Goal: Find specific page/section: Find specific page/section

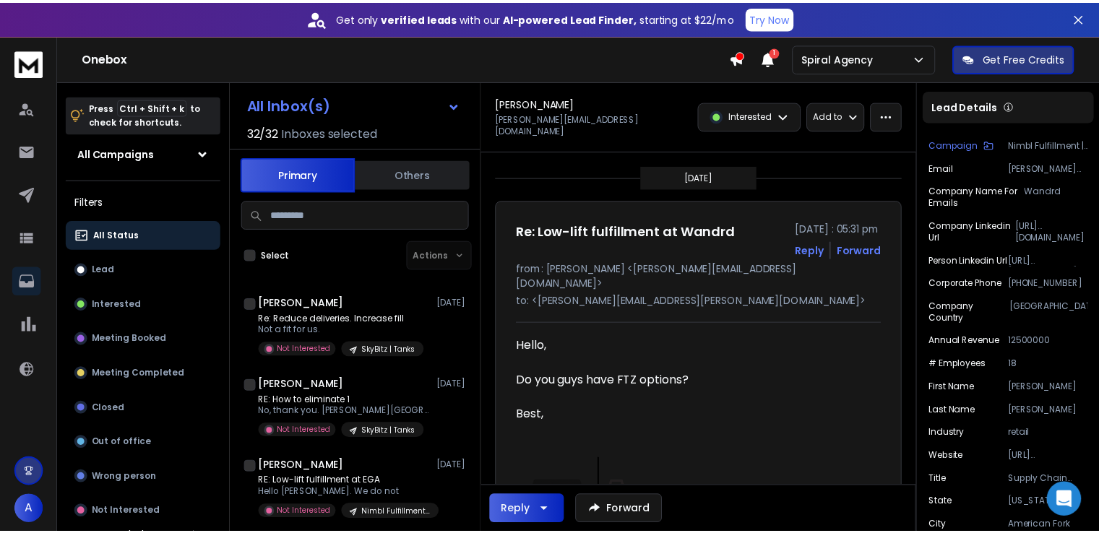
scroll to position [361, 0]
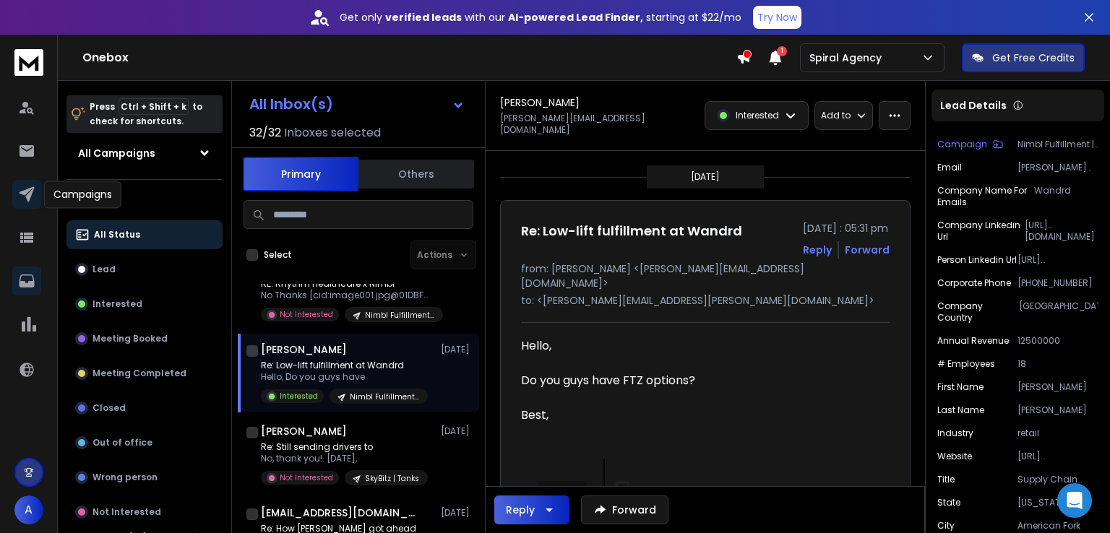
click at [29, 197] on icon at bounding box center [26, 193] width 15 height 15
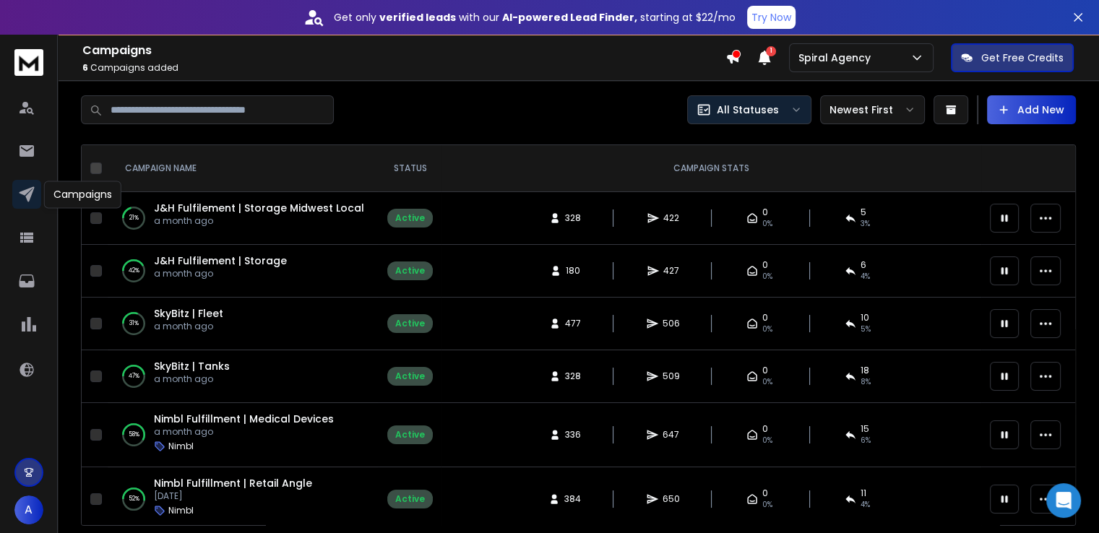
click at [766, 107] on p "All Statuses" at bounding box center [748, 110] width 62 height 14
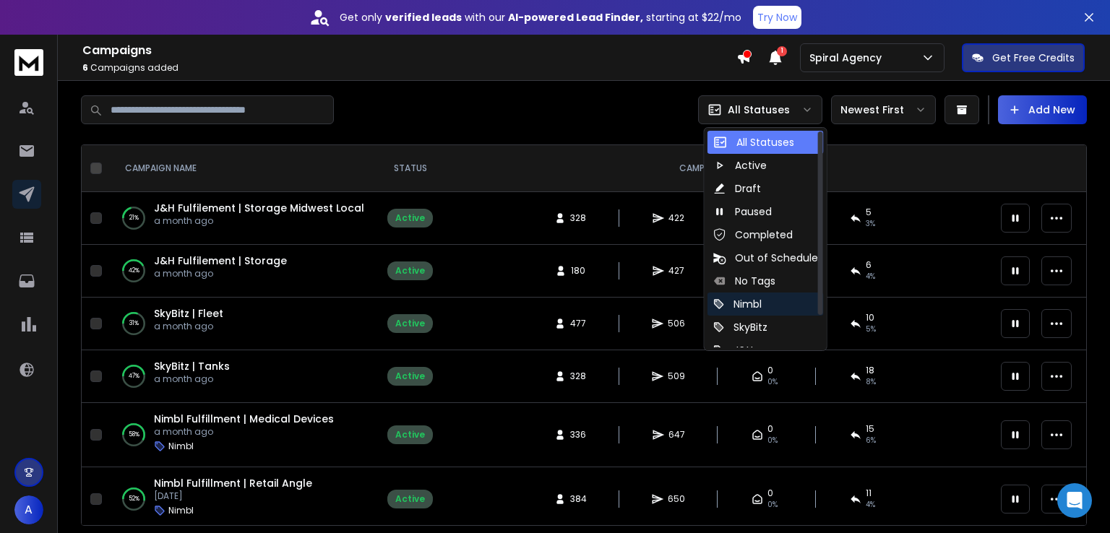
click at [759, 301] on div "Nimbl" at bounding box center [737, 304] width 48 height 14
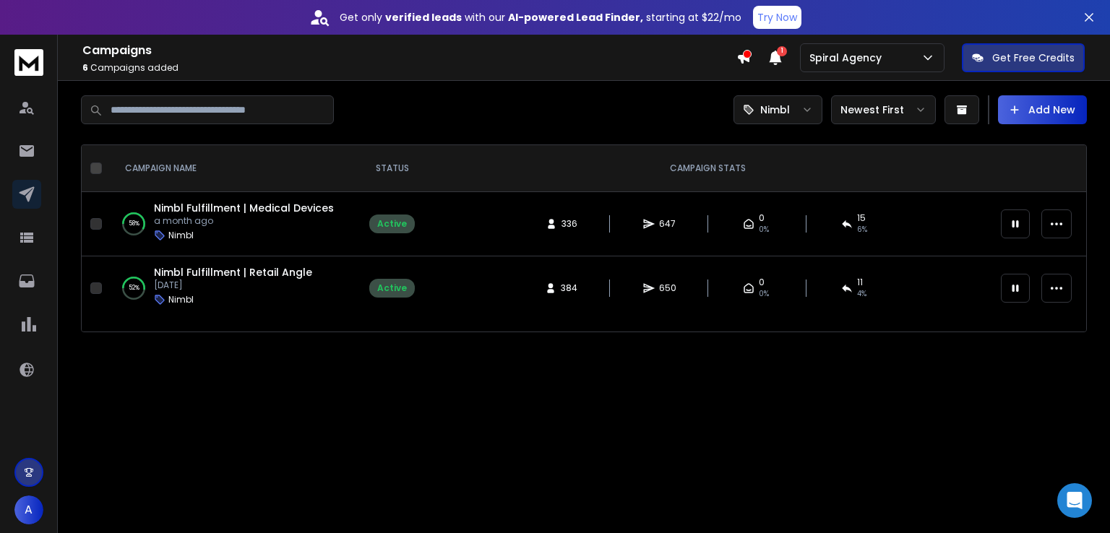
click at [1067, 226] on button "button" at bounding box center [1057, 224] width 30 height 29
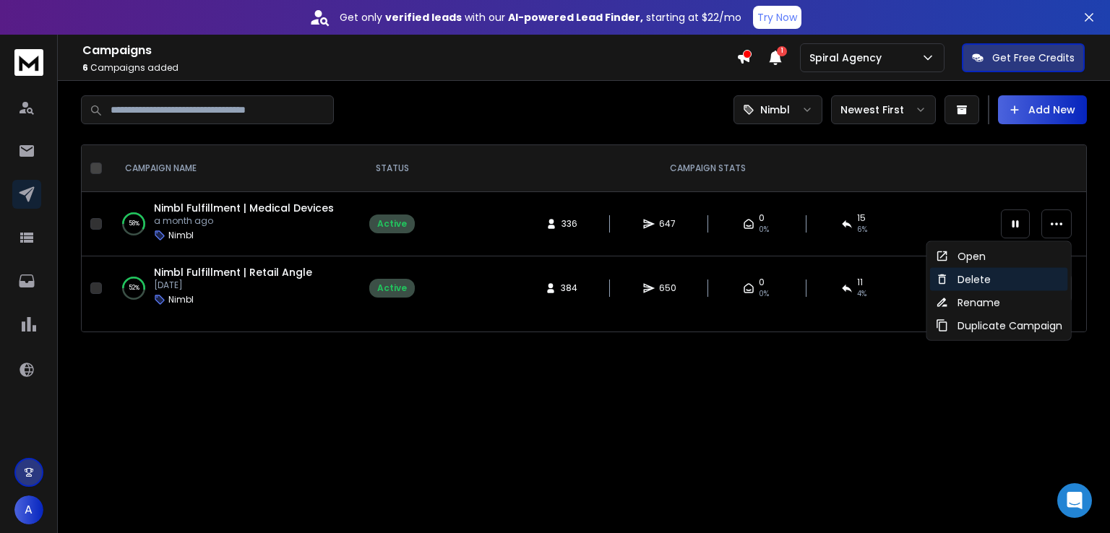
click at [740, 443] on div "Get only verified leads with our AI-powered Lead Finder, starting at $22/mo Try…" at bounding box center [555, 266] width 1110 height 533
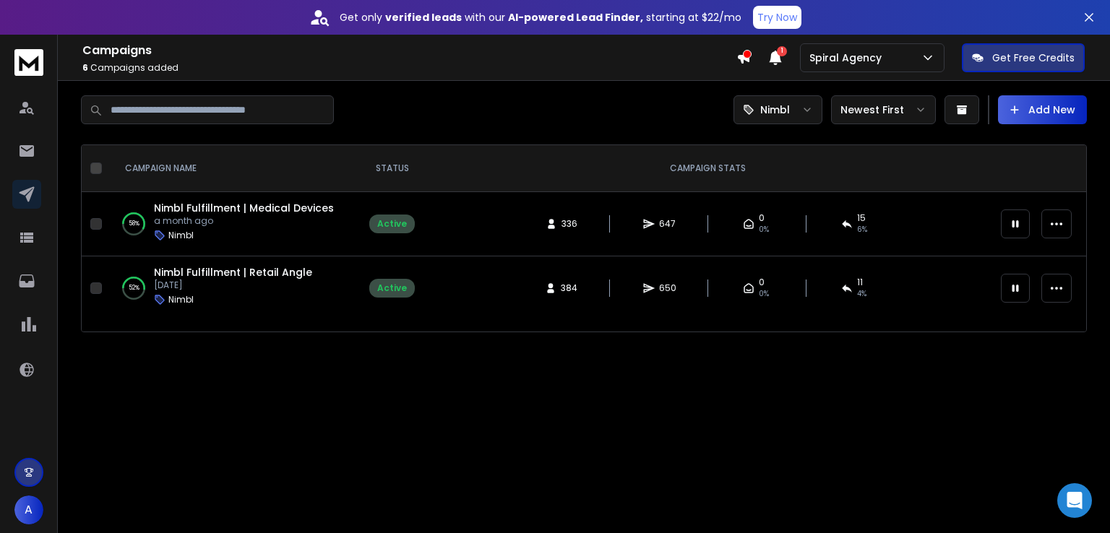
click at [840, 424] on div "Get only verified leads with our AI-powered Lead Finder, starting at $22/mo Try…" at bounding box center [555, 266] width 1110 height 533
click at [783, 65] on div "1 Spiral Agency Get Free Credits" at bounding box center [911, 57] width 348 height 29
click at [783, 55] on span "1" at bounding box center [782, 51] width 10 height 10
click at [641, 99] on div "Campaigns 6 Campaigns Added Nimbl Newest First Add New" at bounding box center [835, 109] width 503 height 29
